Goal: Task Accomplishment & Management: Manage account settings

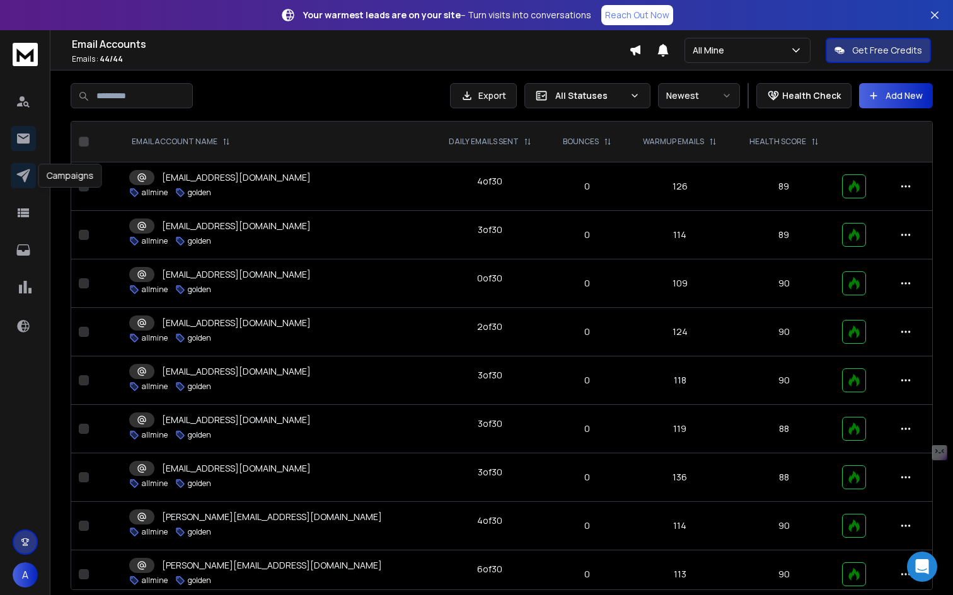
scroll to position [520, 0]
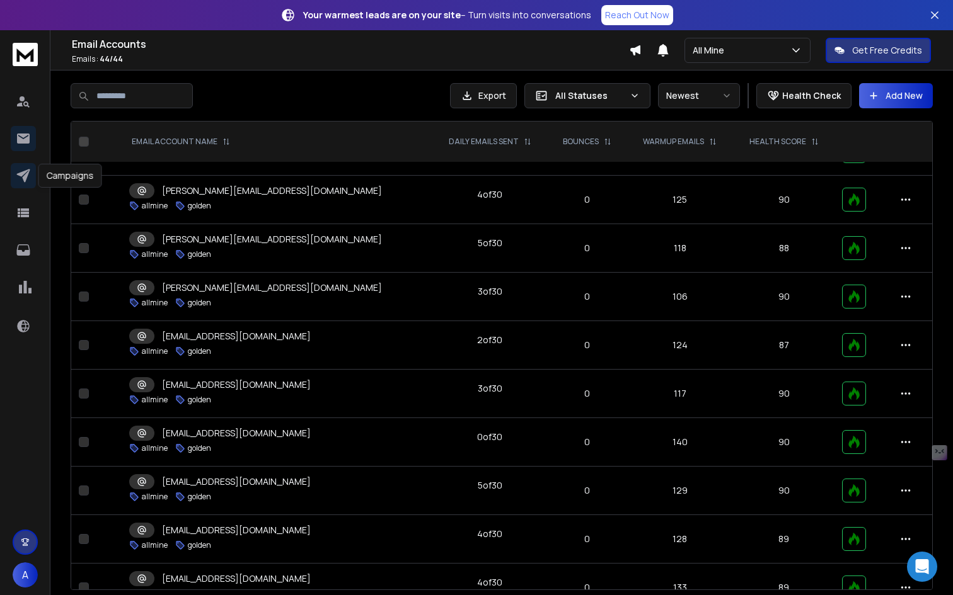
click at [30, 172] on icon at bounding box center [23, 175] width 15 height 15
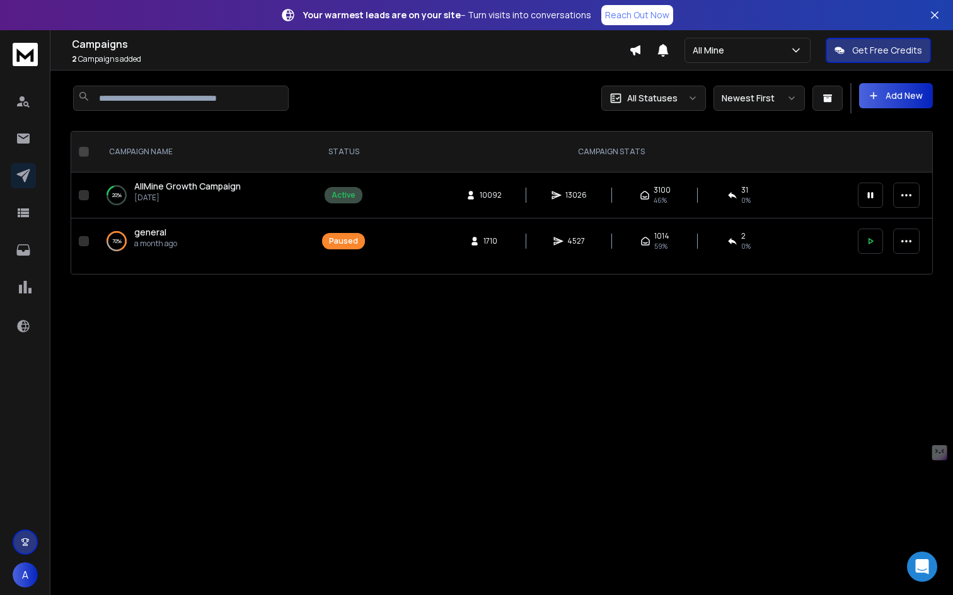
click at [241, 200] on div "20 % AllMine Growth Campaign [DATE]" at bounding box center [203, 195] width 195 height 30
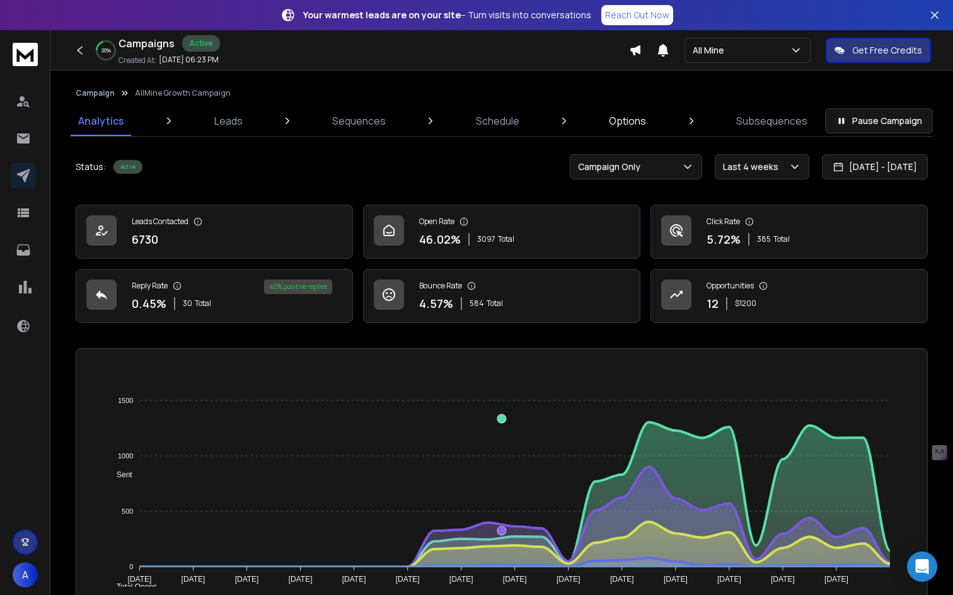
click at [624, 112] on link "Options" at bounding box center [627, 121] width 52 height 30
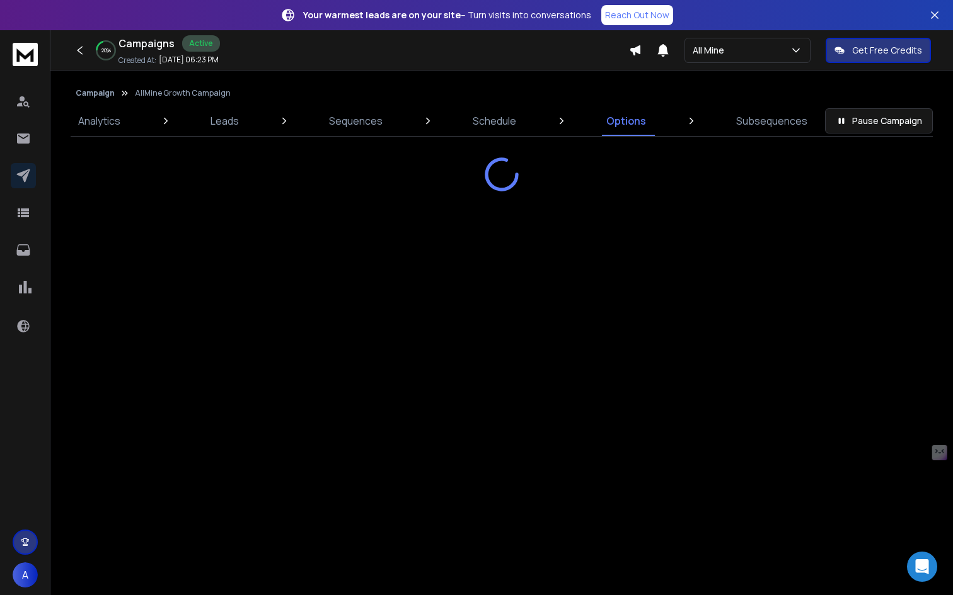
select select "**********"
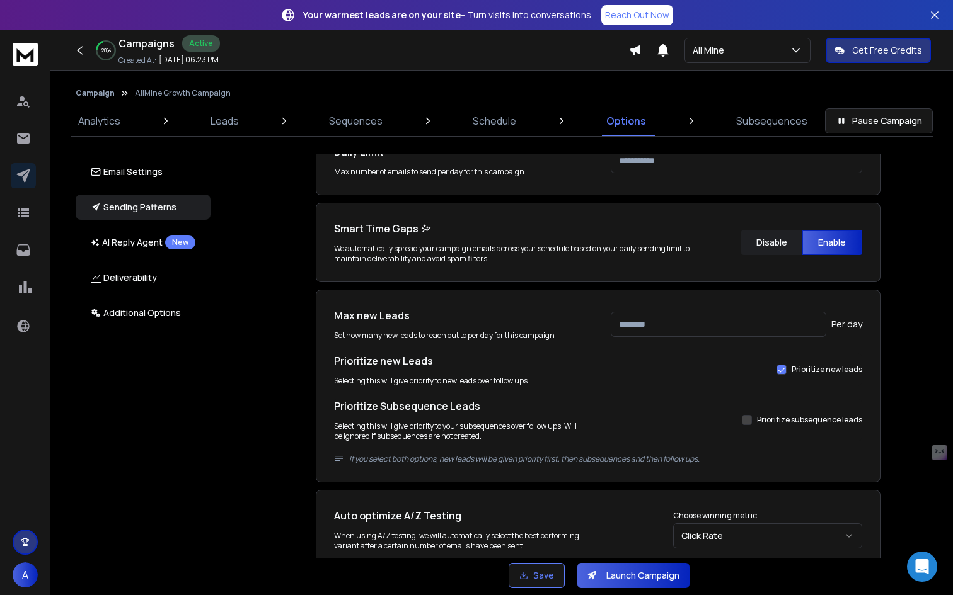
scroll to position [655, 0]
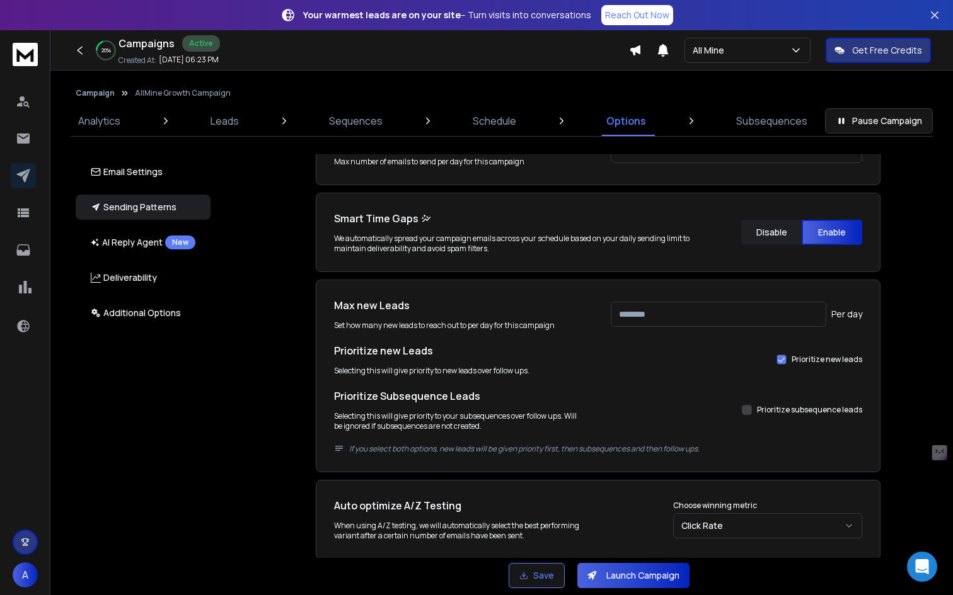
click at [750, 410] on button "Prioritize new leads" at bounding box center [747, 410] width 10 height 10
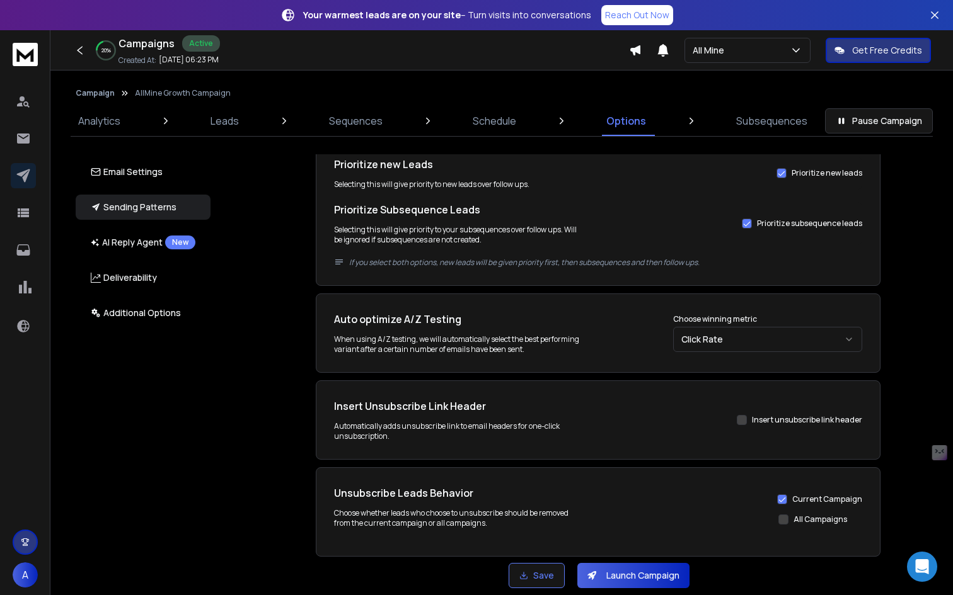
scroll to position [878, 0]
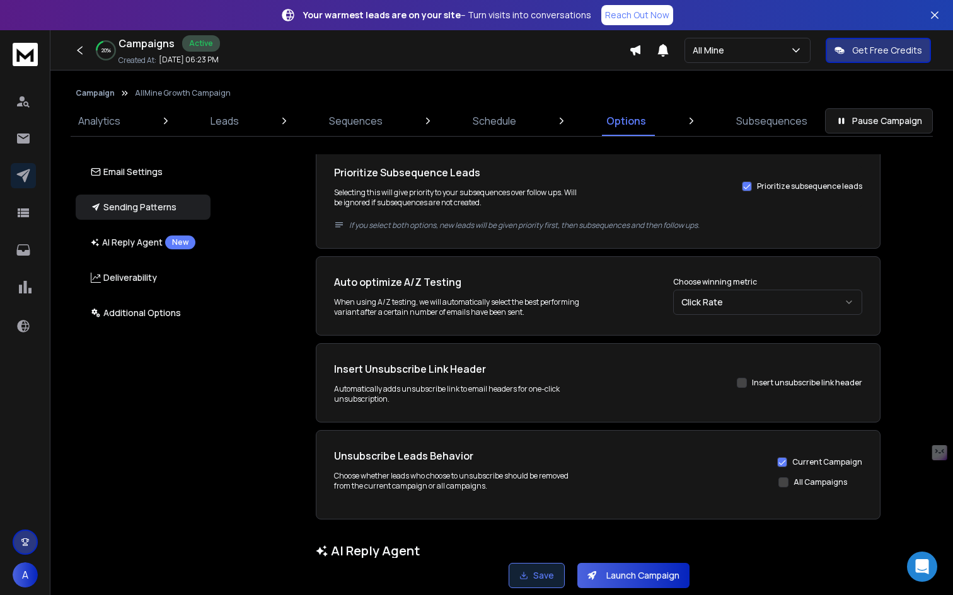
click at [549, 577] on button "Save" at bounding box center [536, 575] width 56 height 25
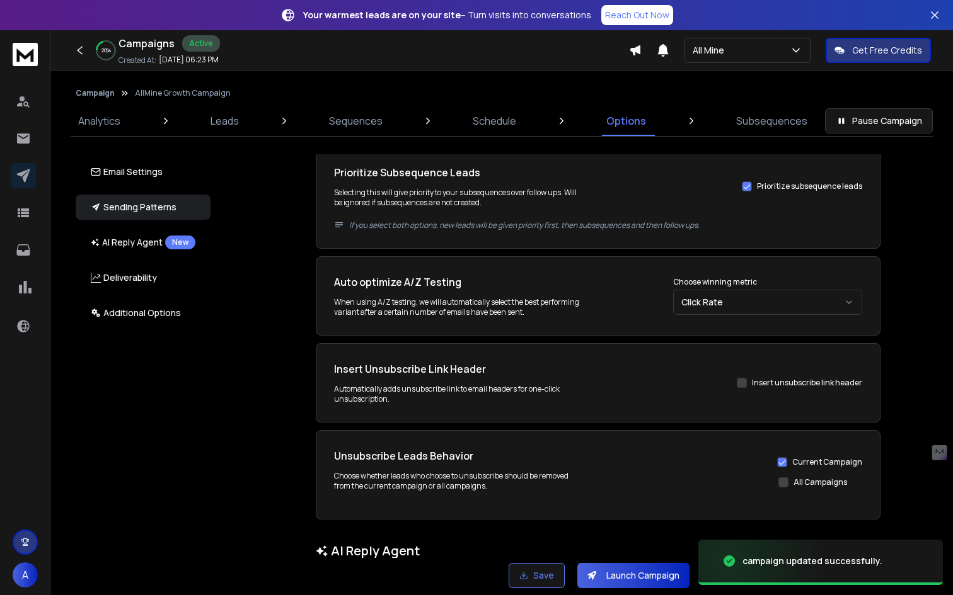
click at [628, 582] on button "Launch Campaign" at bounding box center [633, 575] width 112 height 25
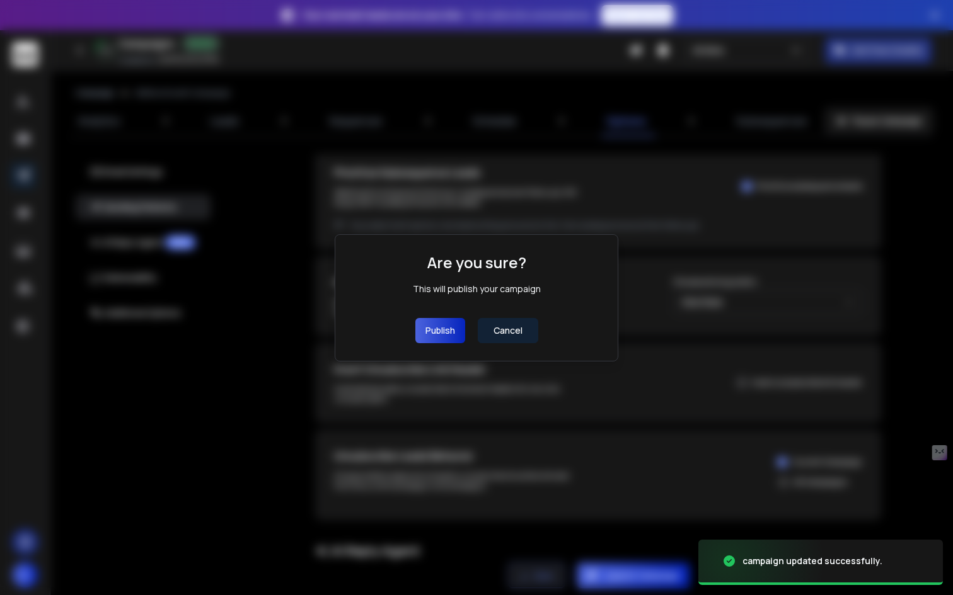
click at [454, 331] on button "Publish" at bounding box center [440, 330] width 50 height 25
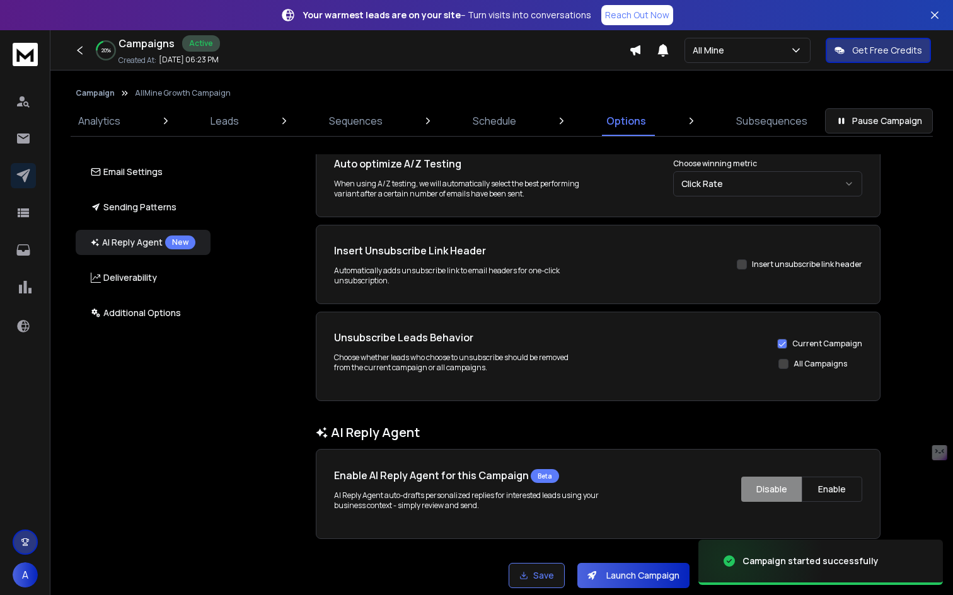
scroll to position [1038, 0]
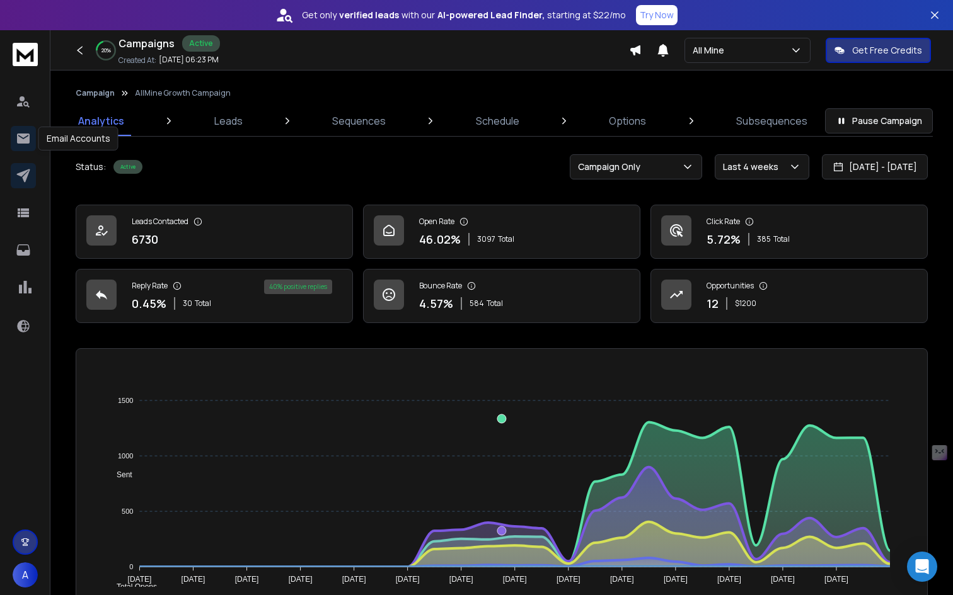
click at [23, 137] on icon at bounding box center [23, 138] width 15 height 15
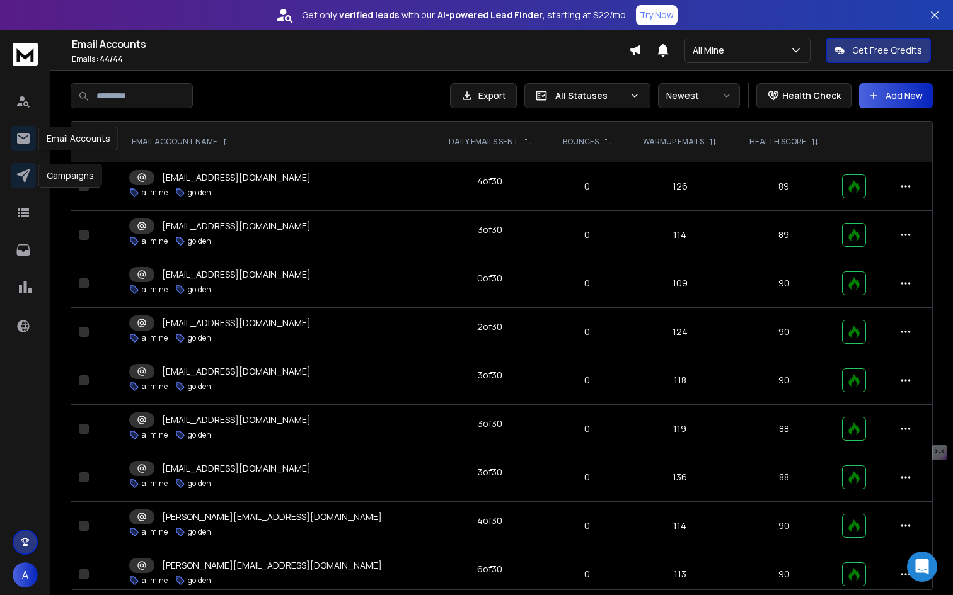
click at [22, 185] on link at bounding box center [23, 175] width 25 height 25
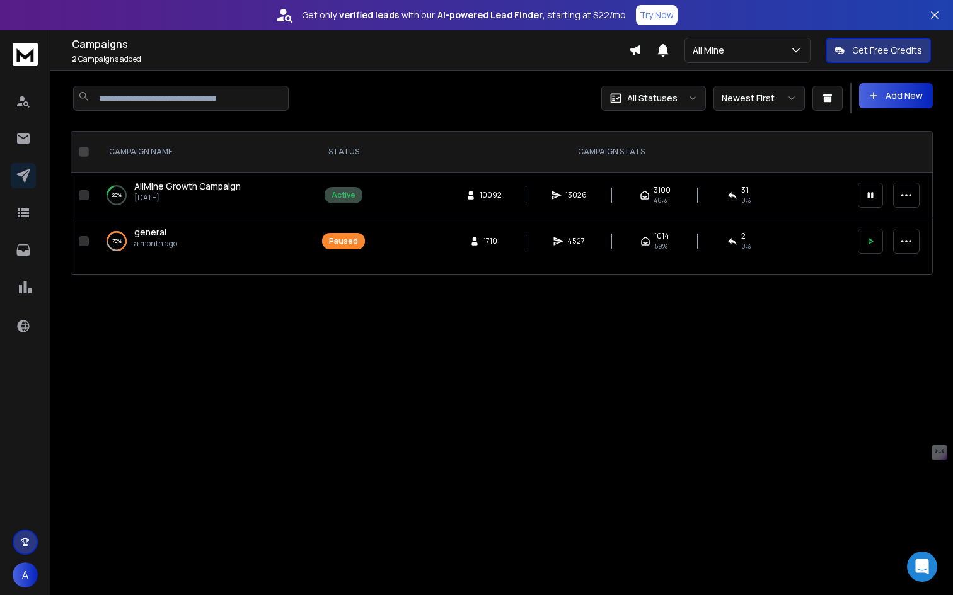
click at [187, 183] on span "AllMine Growth Campaign" at bounding box center [187, 186] width 106 height 12
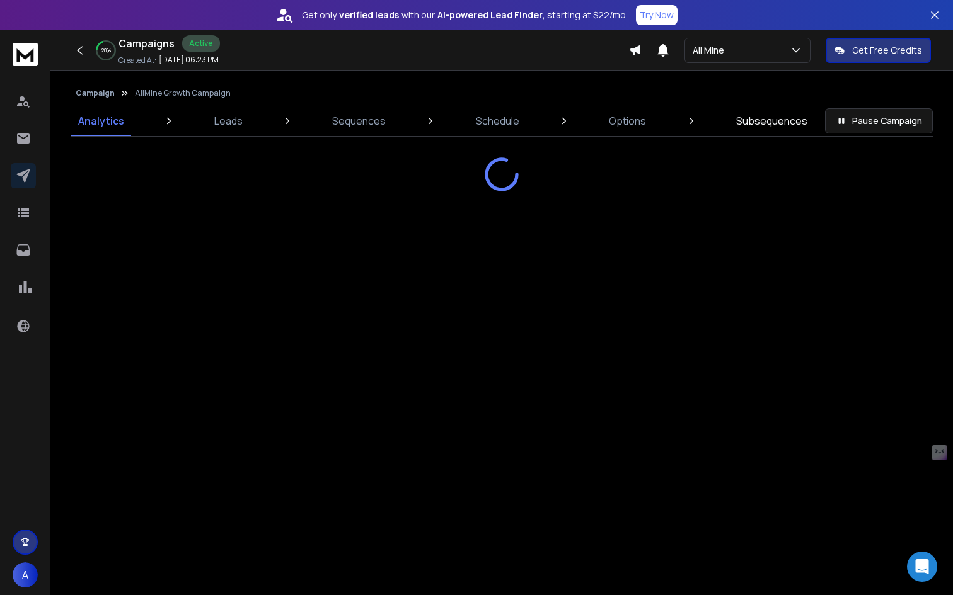
click at [752, 126] on p "Subsequences" at bounding box center [771, 120] width 71 height 15
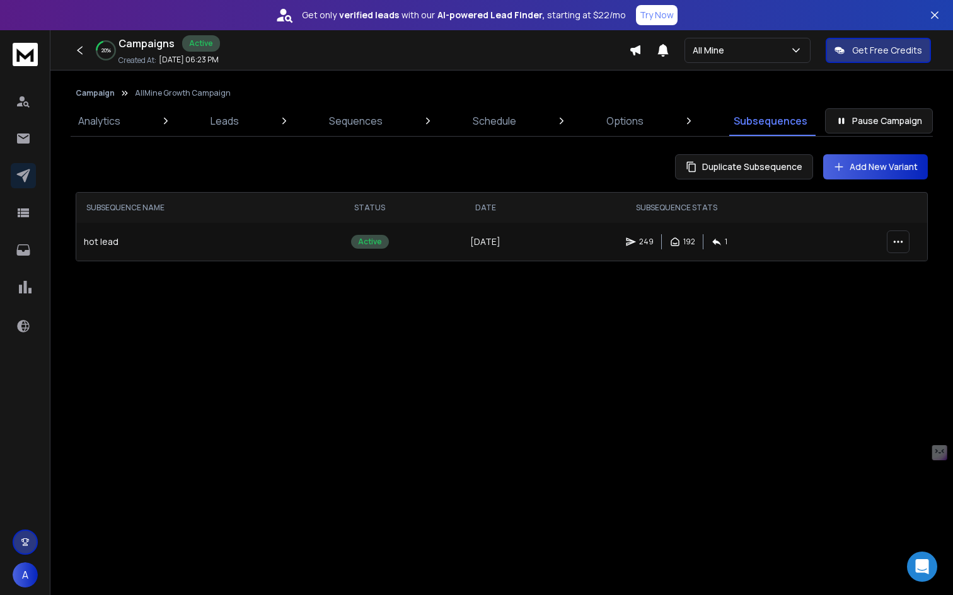
click at [181, 246] on td "hot lead" at bounding box center [191, 242] width 231 height 38
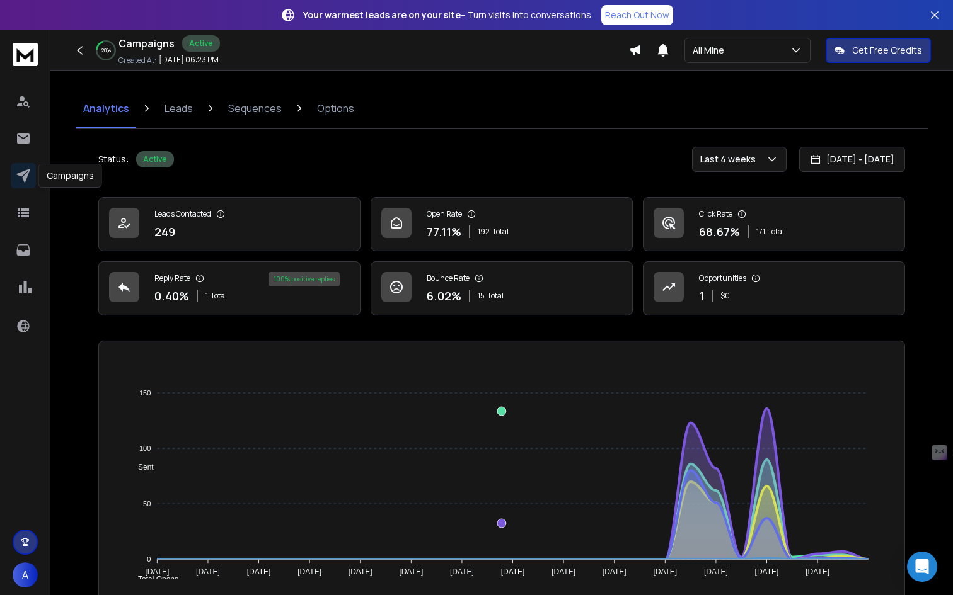
click at [29, 179] on icon at bounding box center [23, 175] width 15 height 15
